Goal: Task Accomplishment & Management: Manage account settings

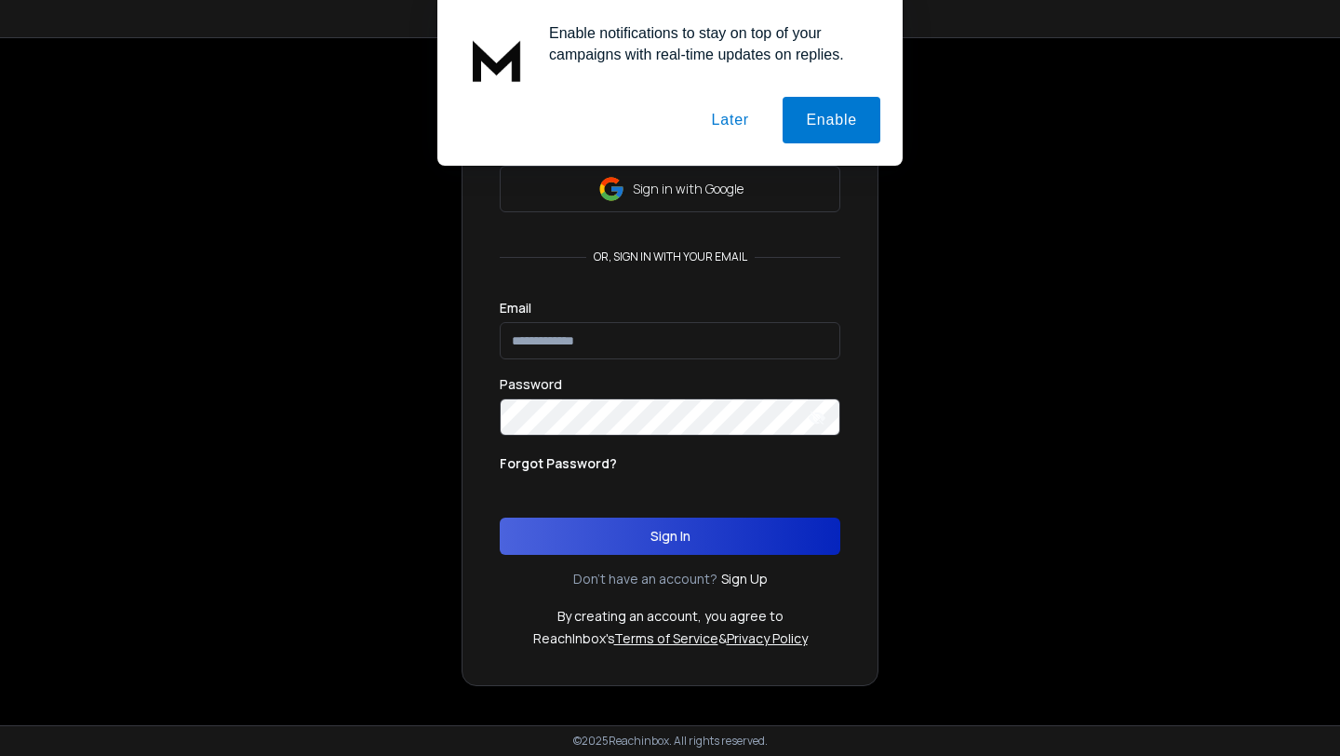
click at [717, 127] on button "Later" at bounding box center [730, 120] width 84 height 47
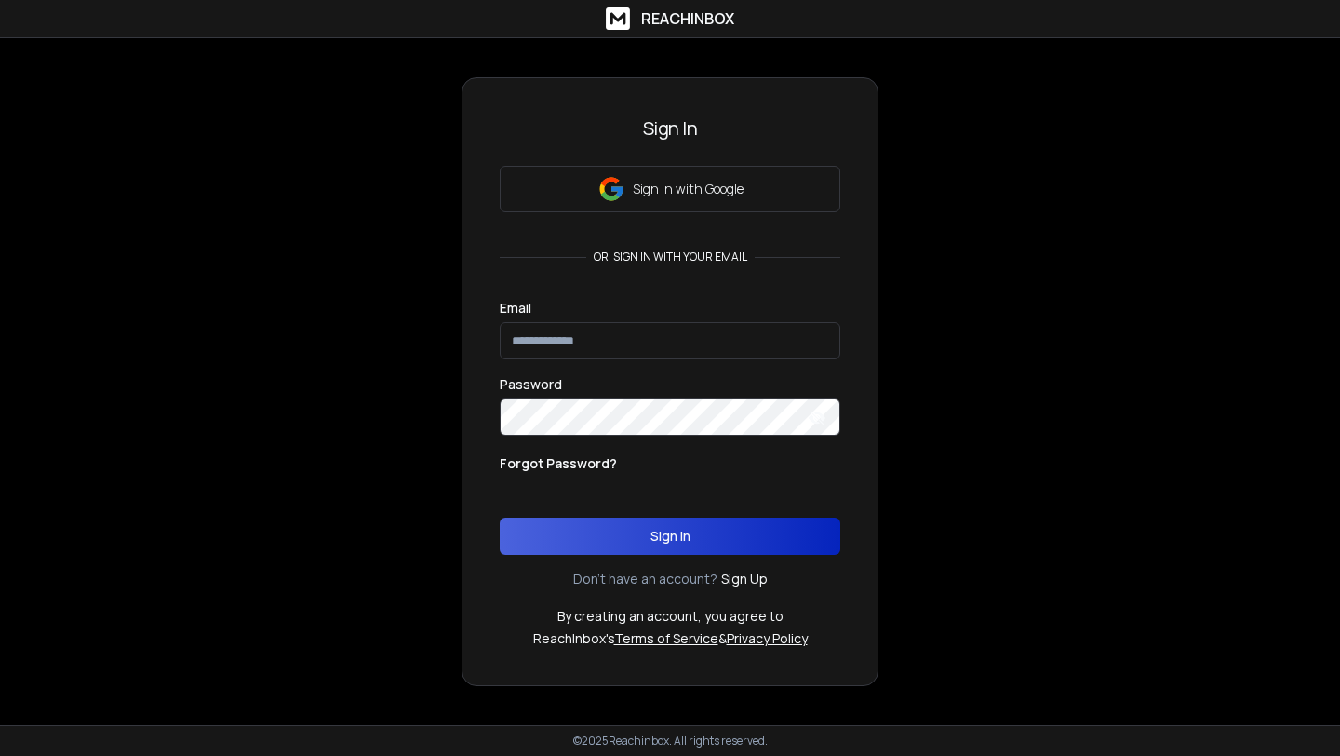
type input "**********"
click at [681, 539] on button "Sign In" at bounding box center [670, 535] width 341 height 37
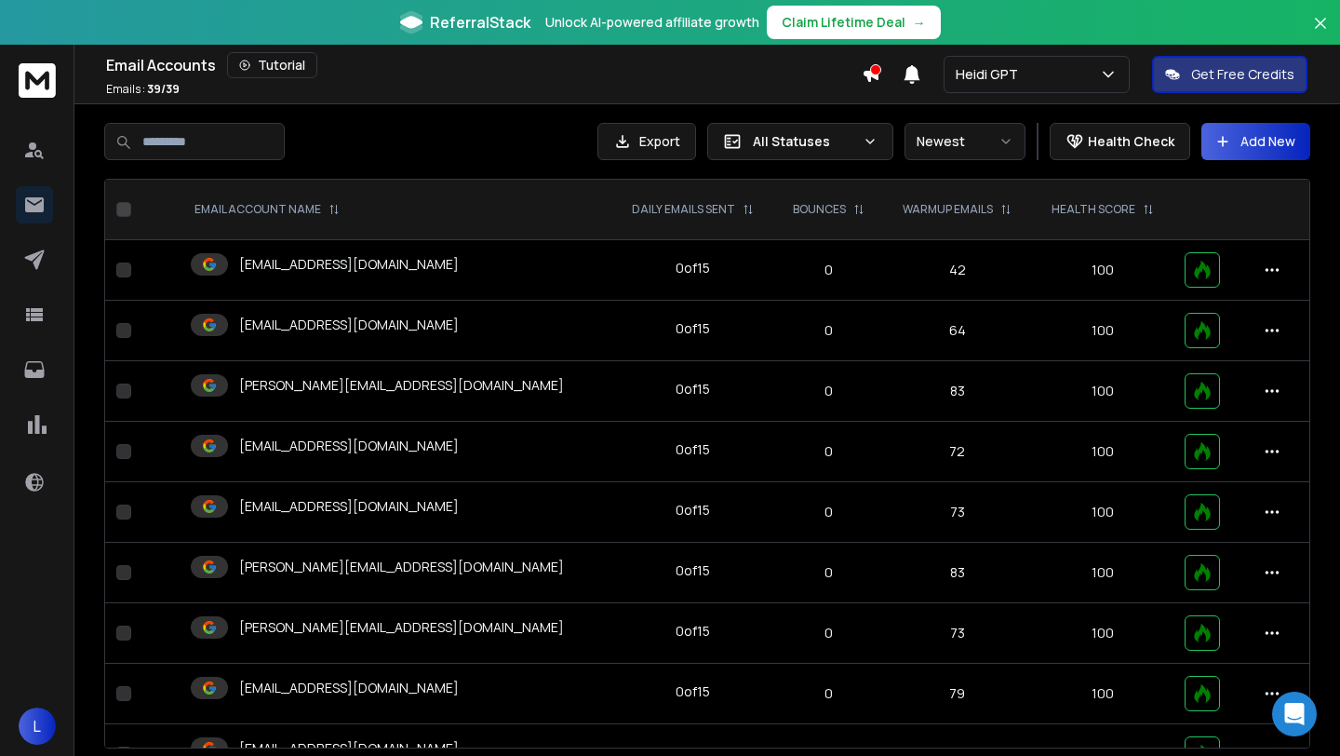
click at [1320, 21] on icon "Close banner" at bounding box center [1320, 23] width 17 height 17
